Goal: Task Accomplishment & Management: Use online tool/utility

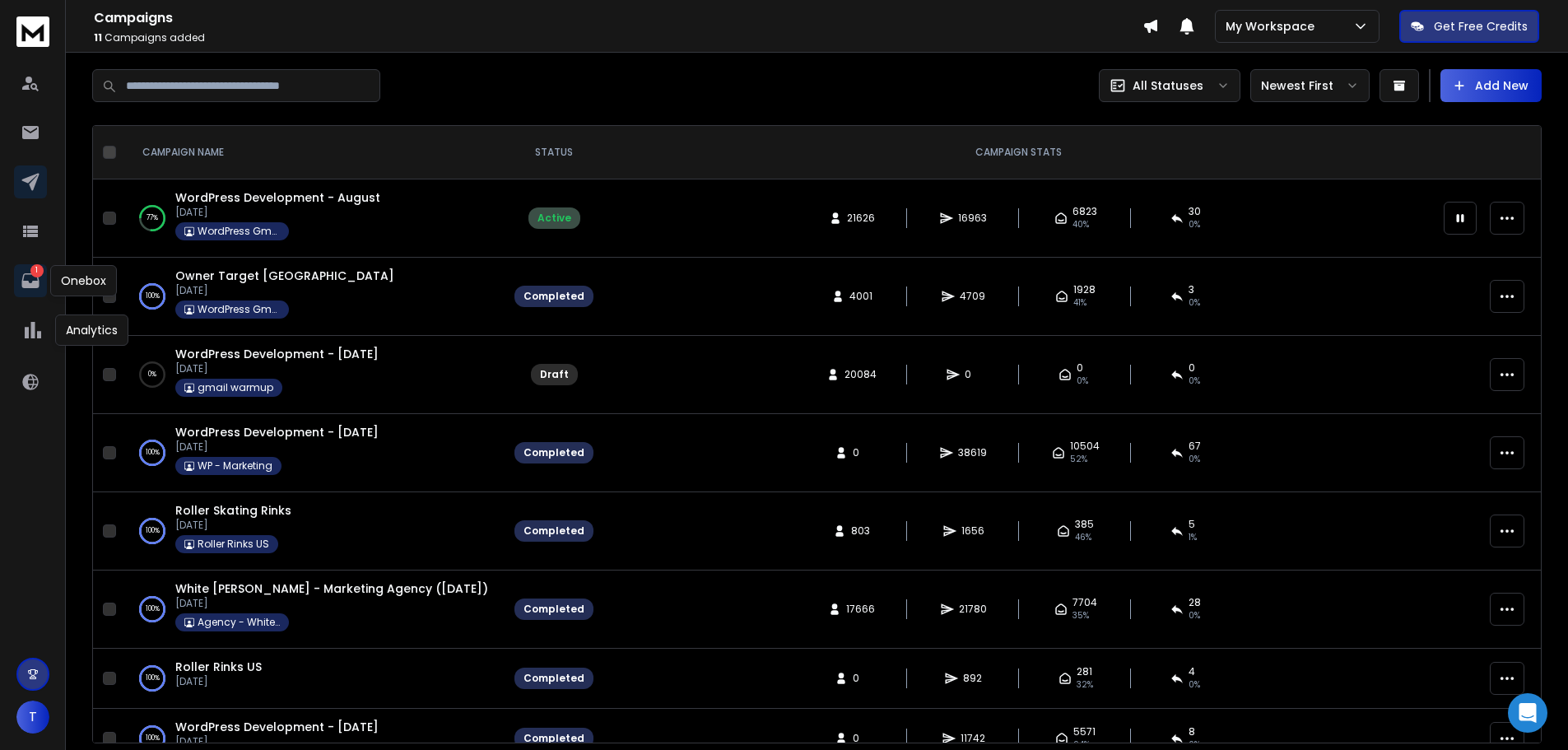
click at [26, 285] on icon at bounding box center [29, 281] width 17 height 15
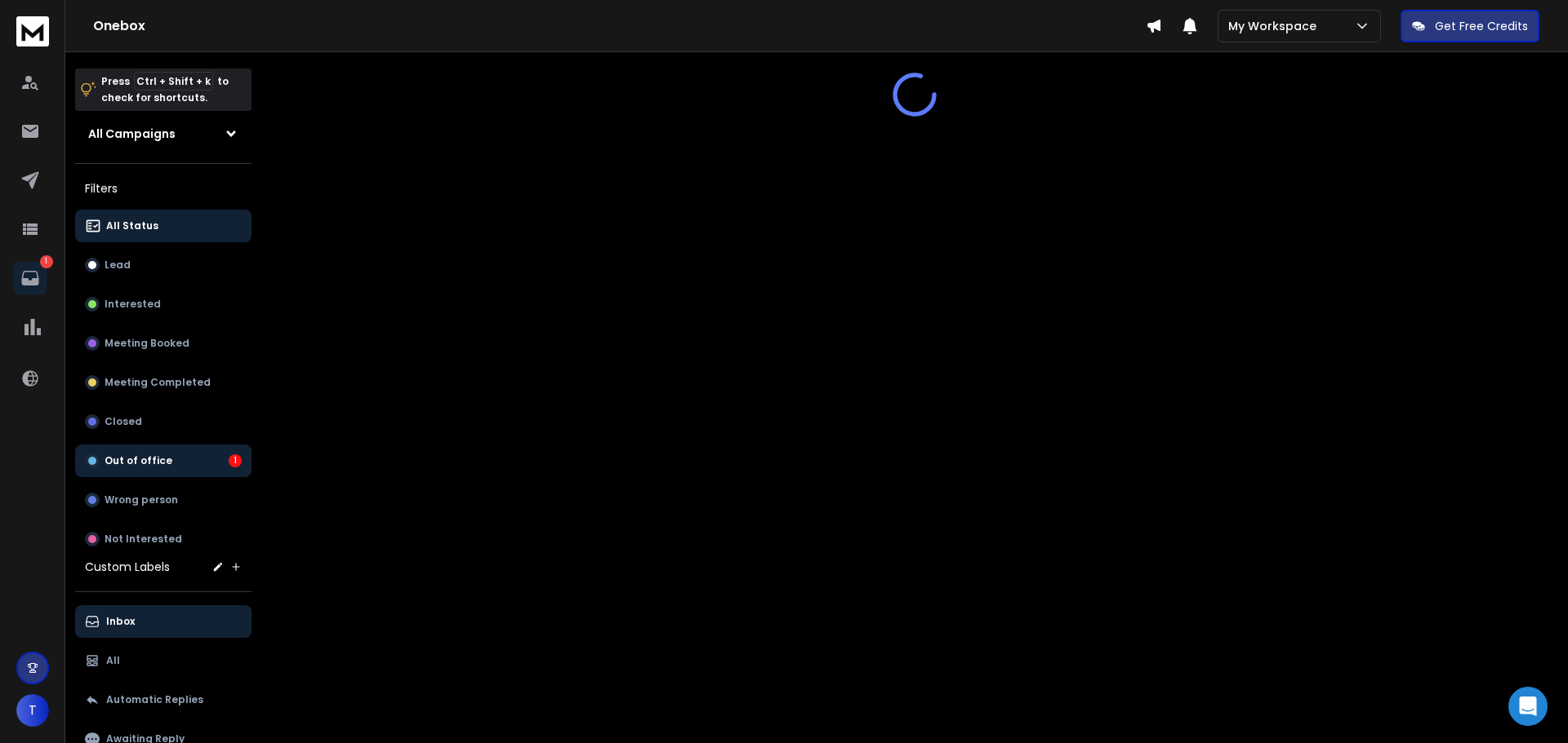
click at [114, 461] on p "Out of office" at bounding box center [138, 461] width 67 height 13
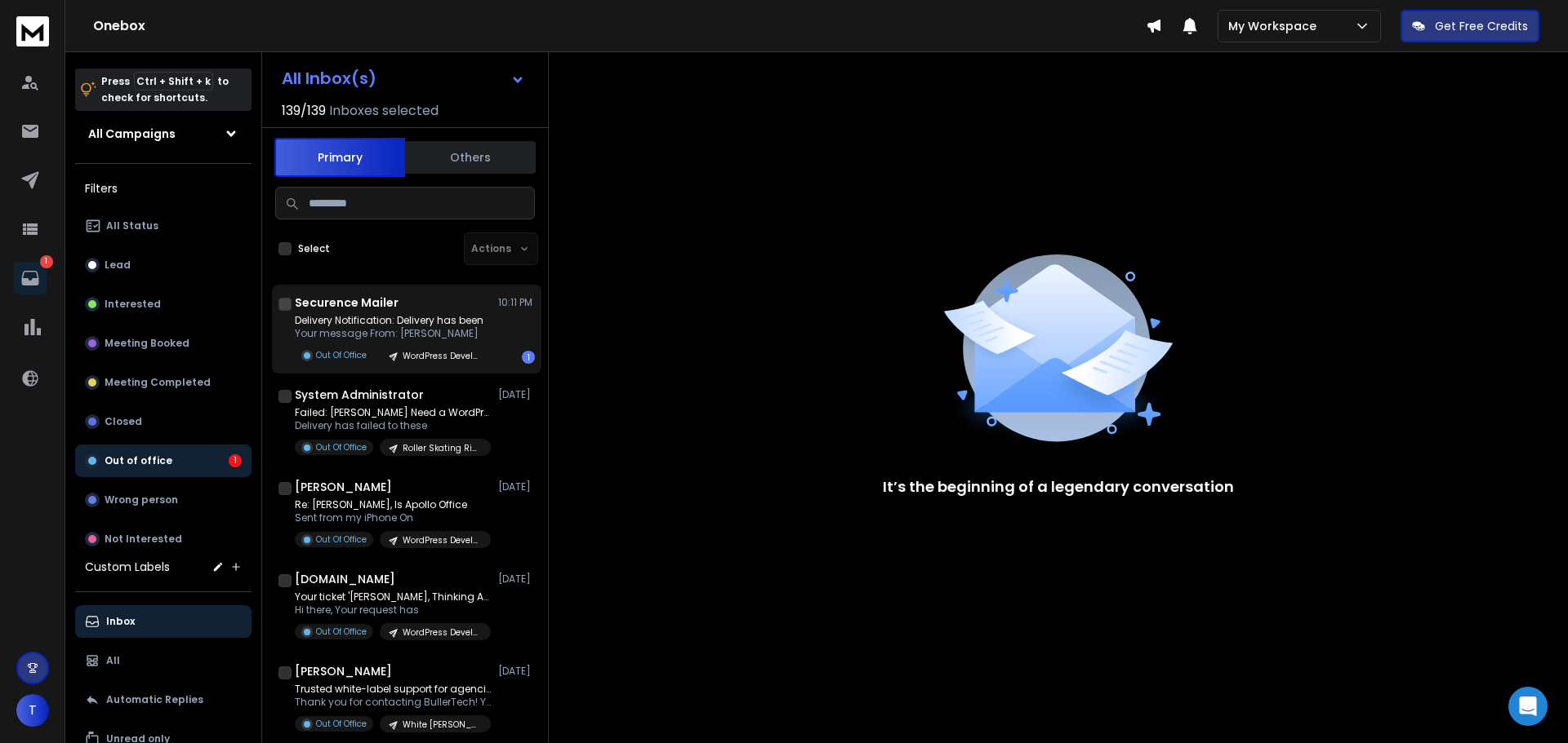
click at [384, 326] on p "Delivery Notification: Delivery has been" at bounding box center [392, 320] width 196 height 13
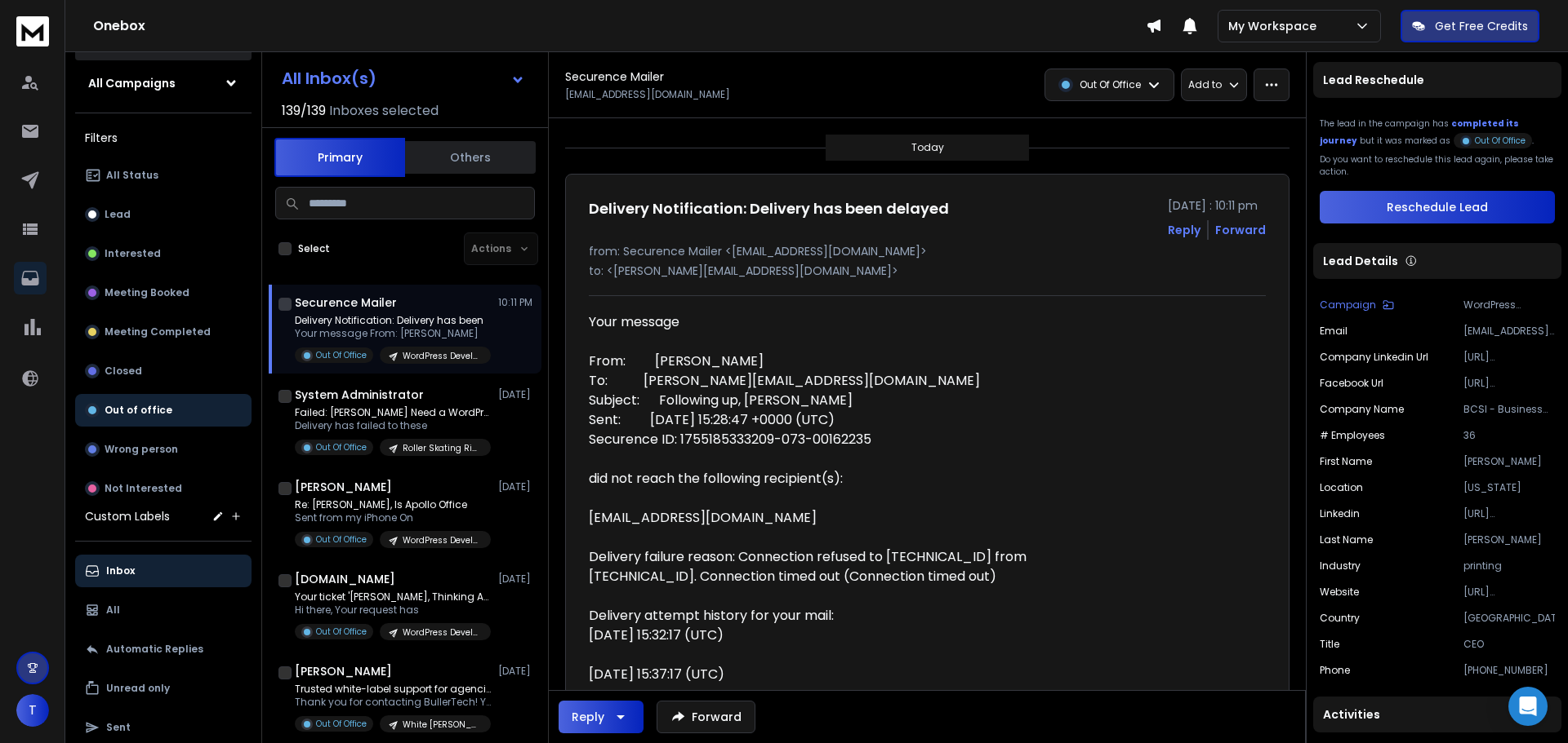
scroll to position [116, 0]
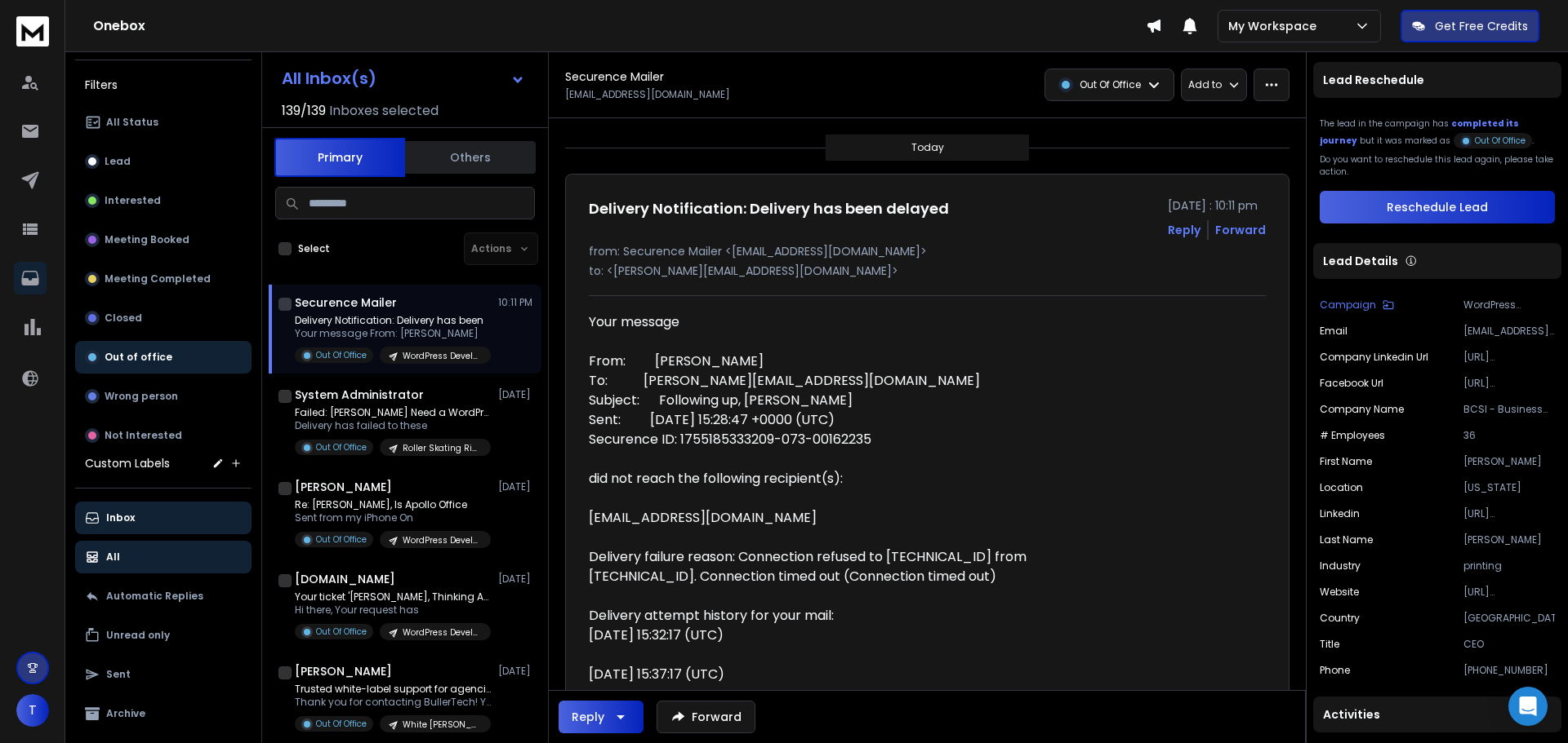
click at [158, 551] on button "All" at bounding box center [164, 557] width 176 height 33
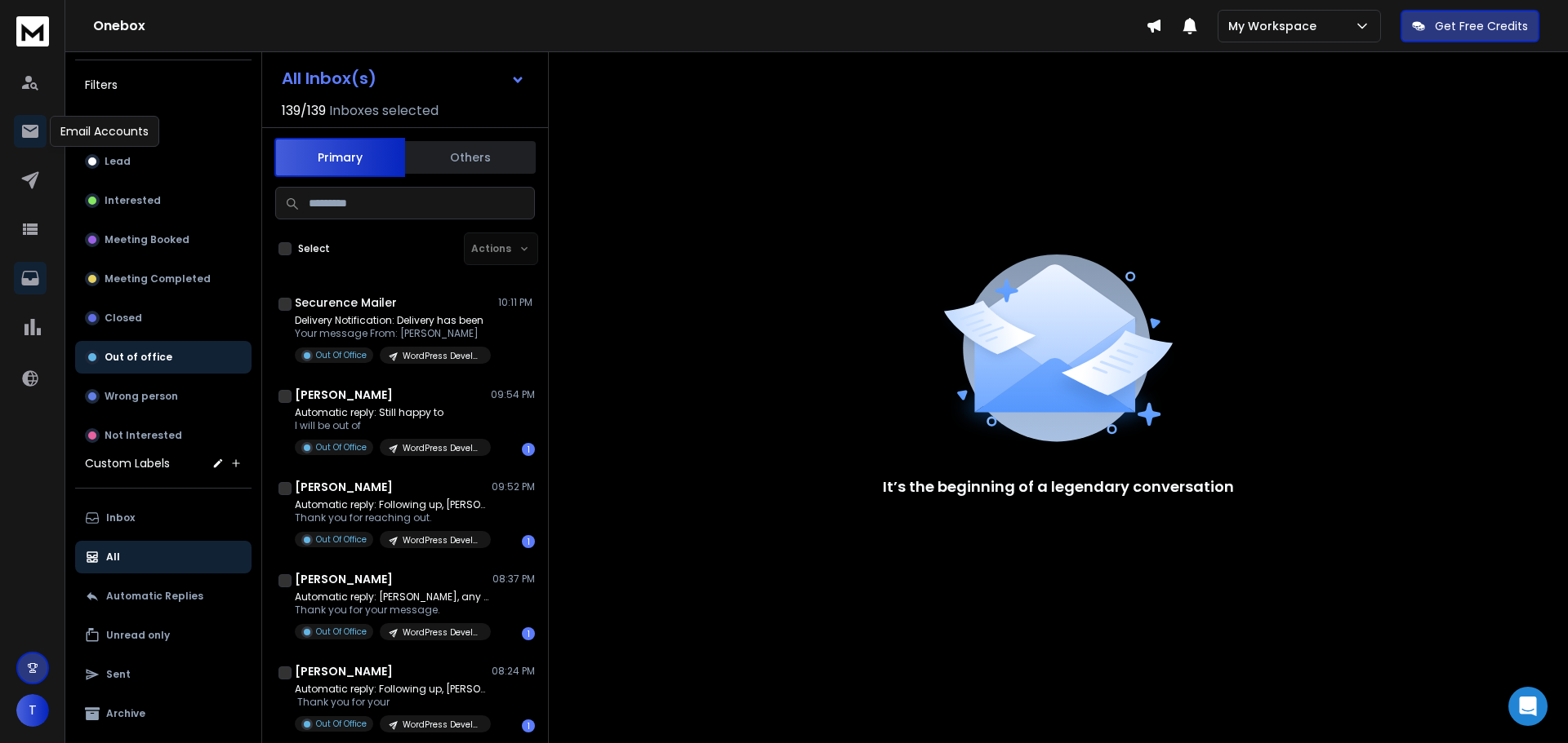
click at [42, 124] on link at bounding box center [30, 131] width 33 height 33
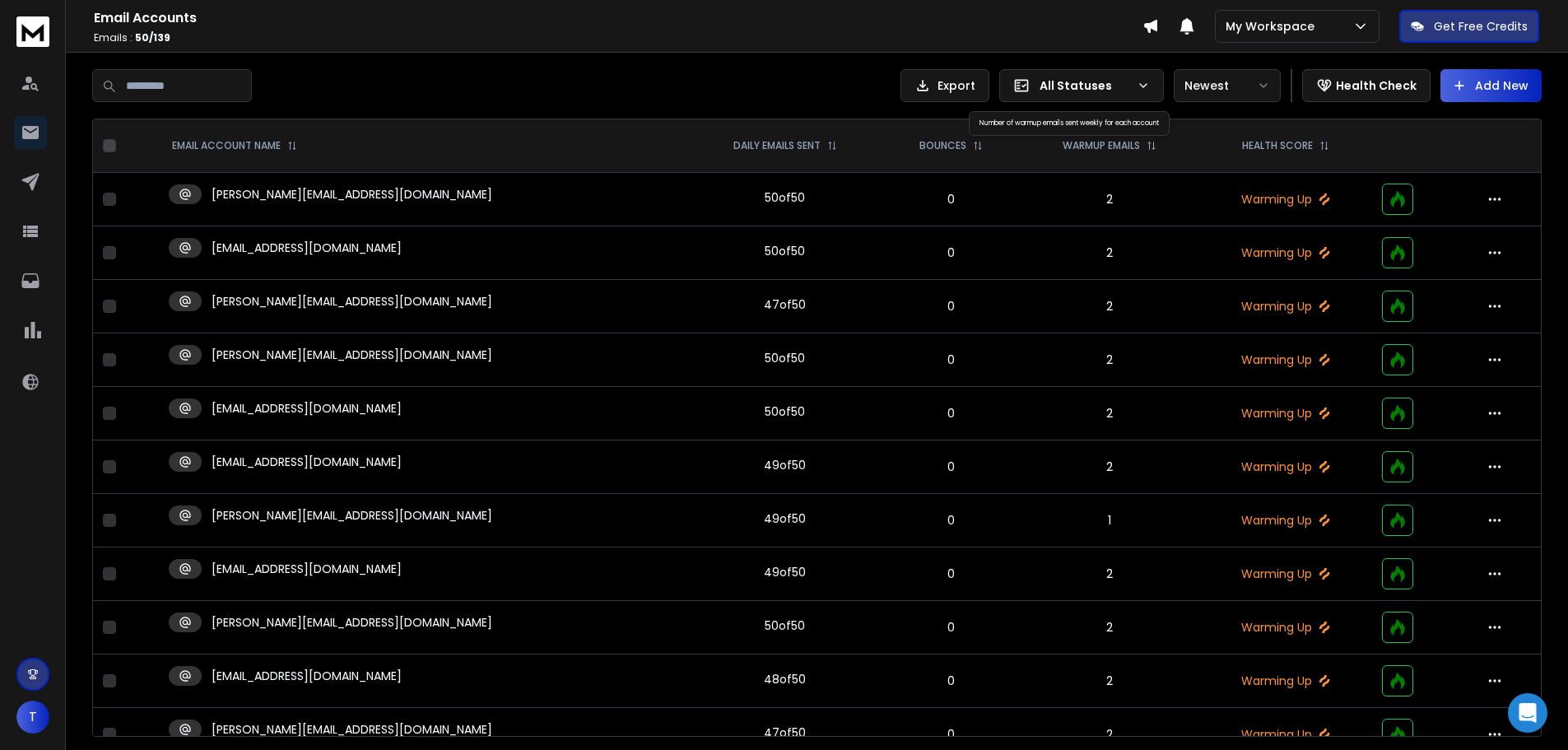
click at [1090, 79] on p "All Statuses" at bounding box center [1084, 85] width 91 height 16
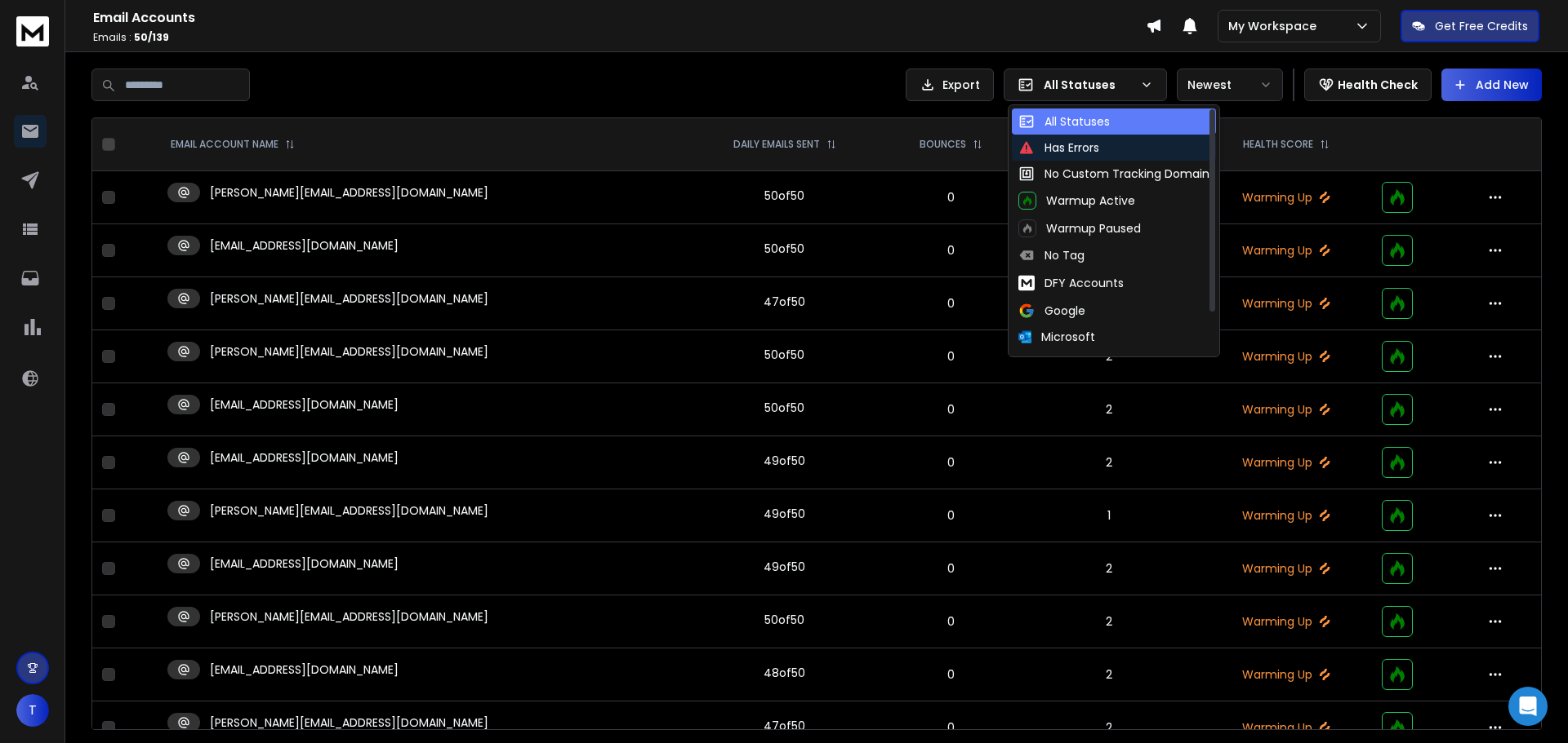
click at [1099, 146] on div "Has Errors" at bounding box center [1059, 148] width 81 height 16
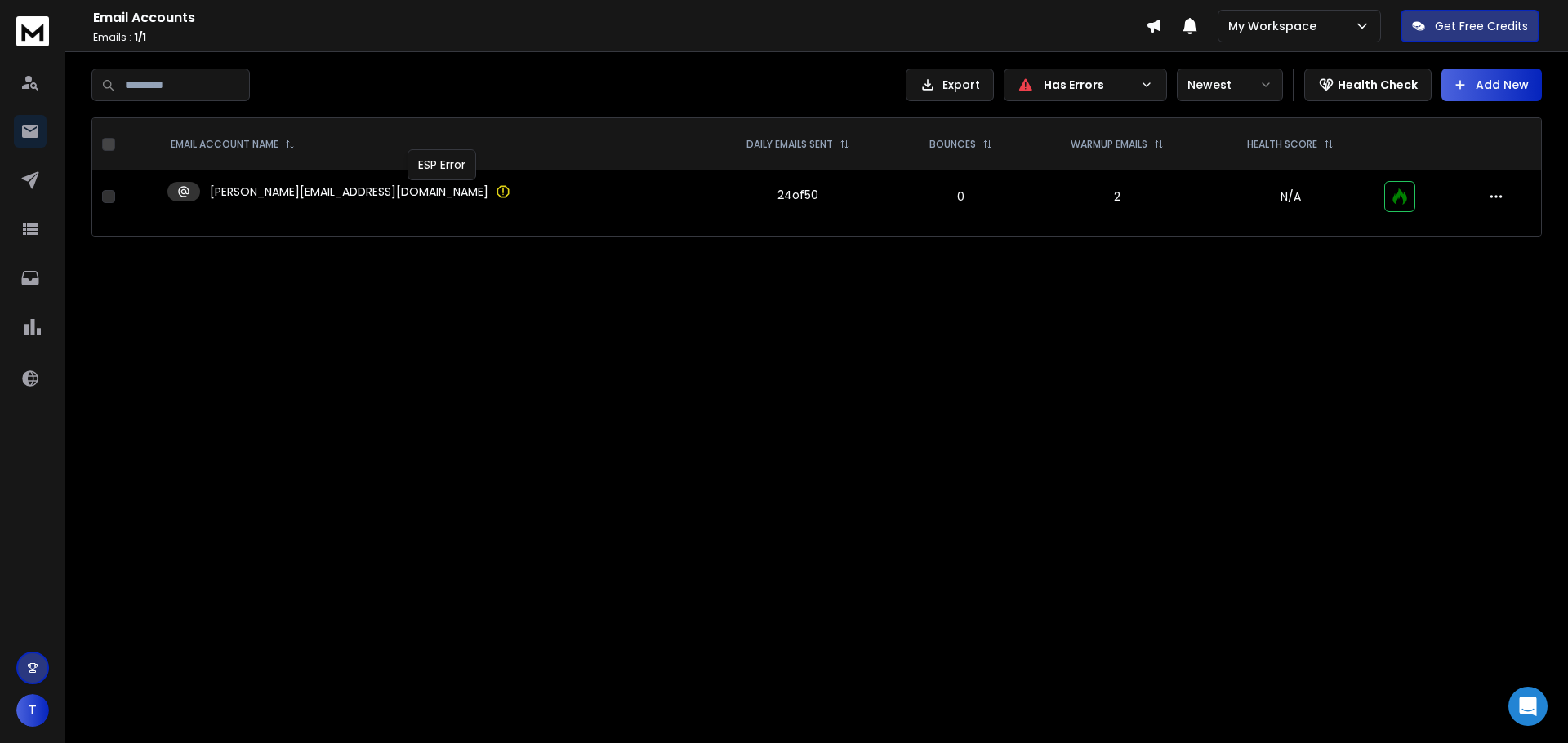
click at [495, 189] on icon at bounding box center [503, 191] width 16 height 16
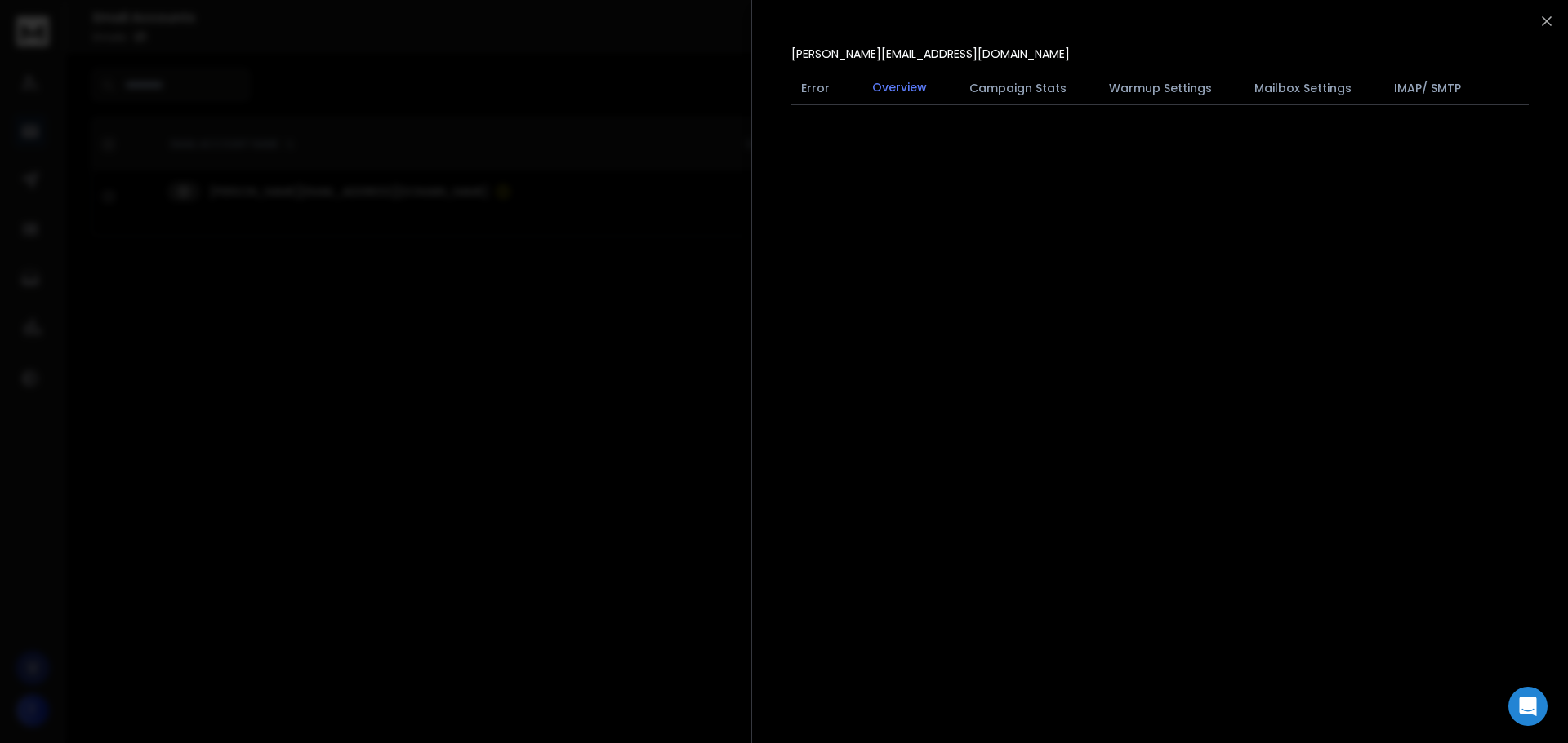
click at [513, 442] on div at bounding box center [784, 372] width 1568 height 743
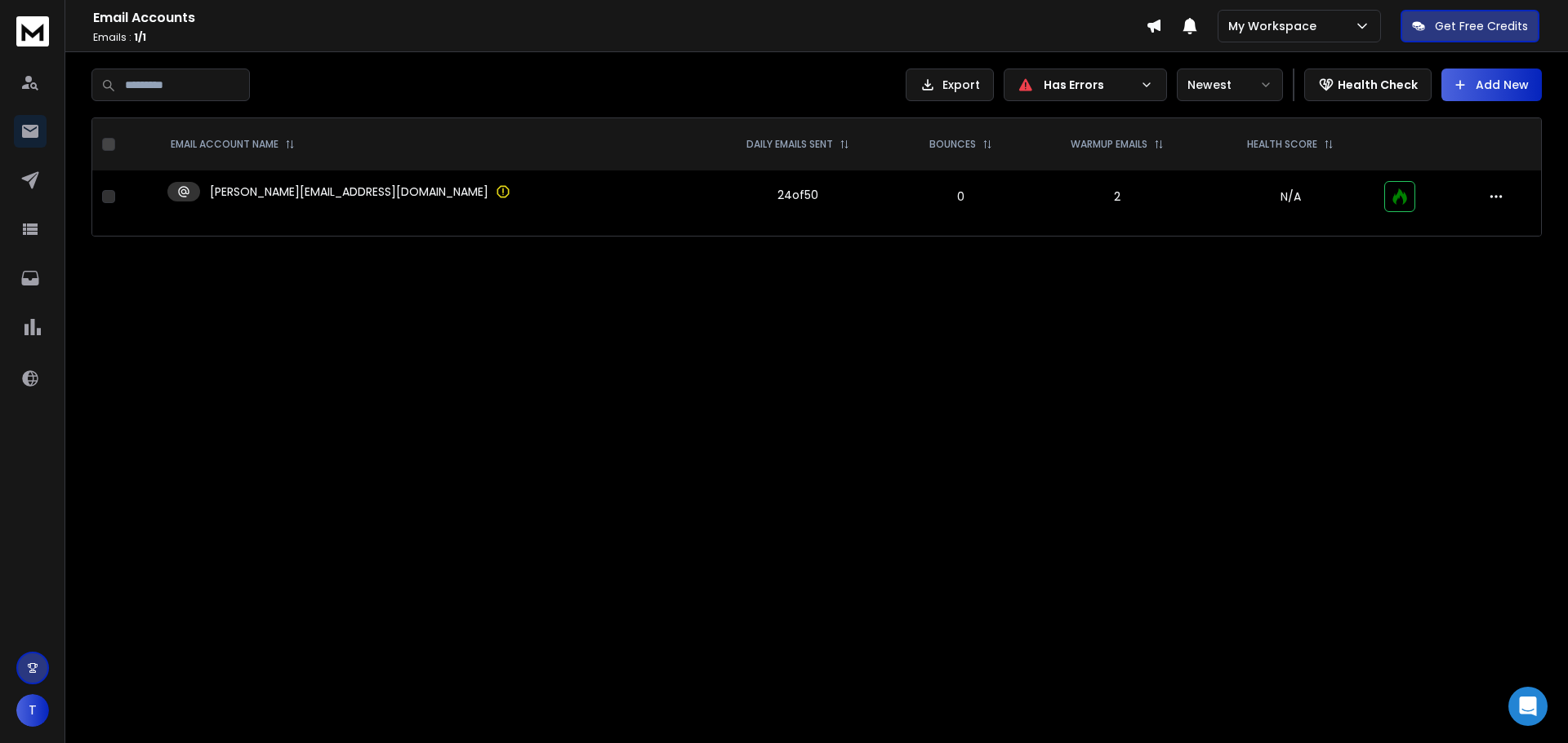
click at [43, 130] on link at bounding box center [30, 131] width 33 height 33
